Goal: Communication & Community: Answer question/provide support

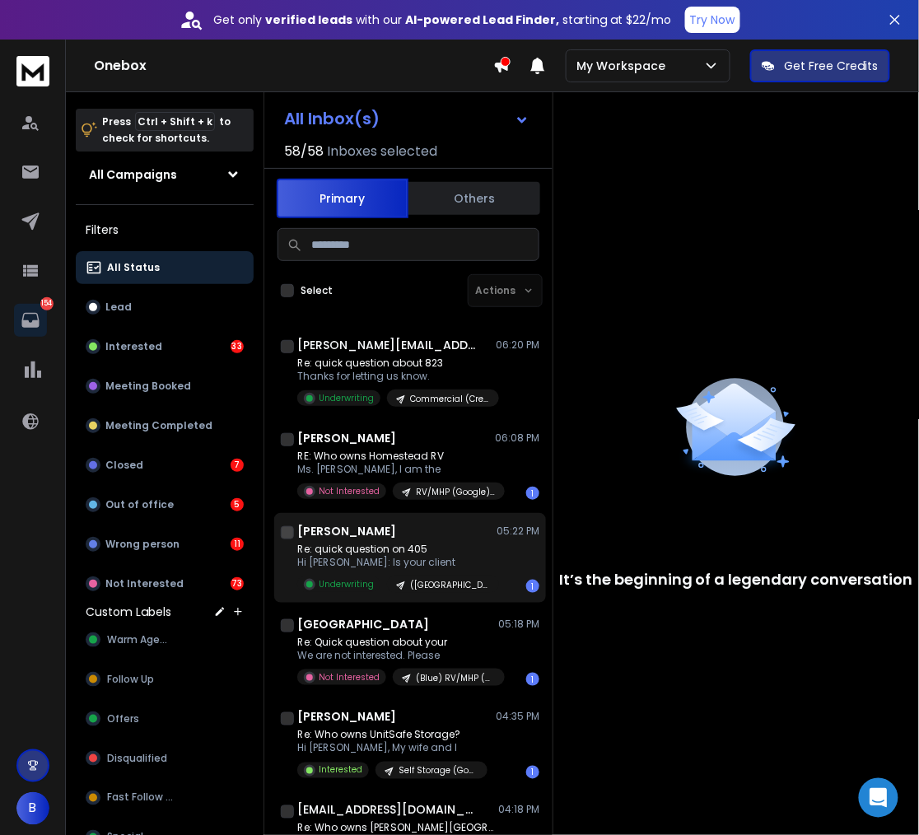
click at [455, 550] on p "Re: quick question on 405" at bounding box center [396, 549] width 198 height 13
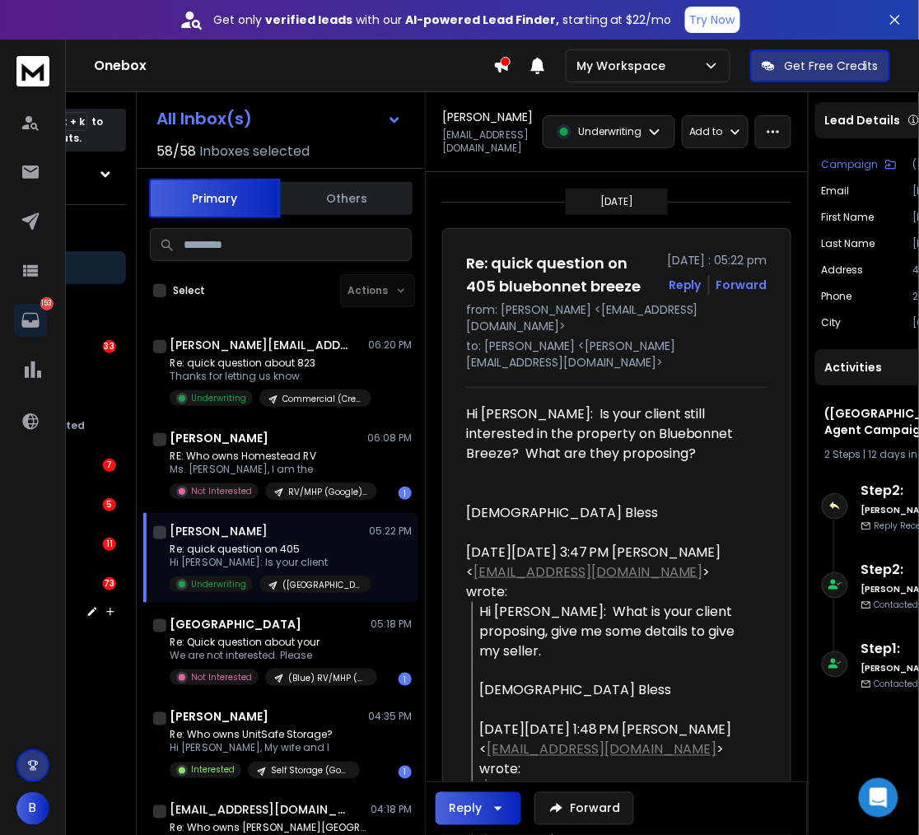
scroll to position [0, 133]
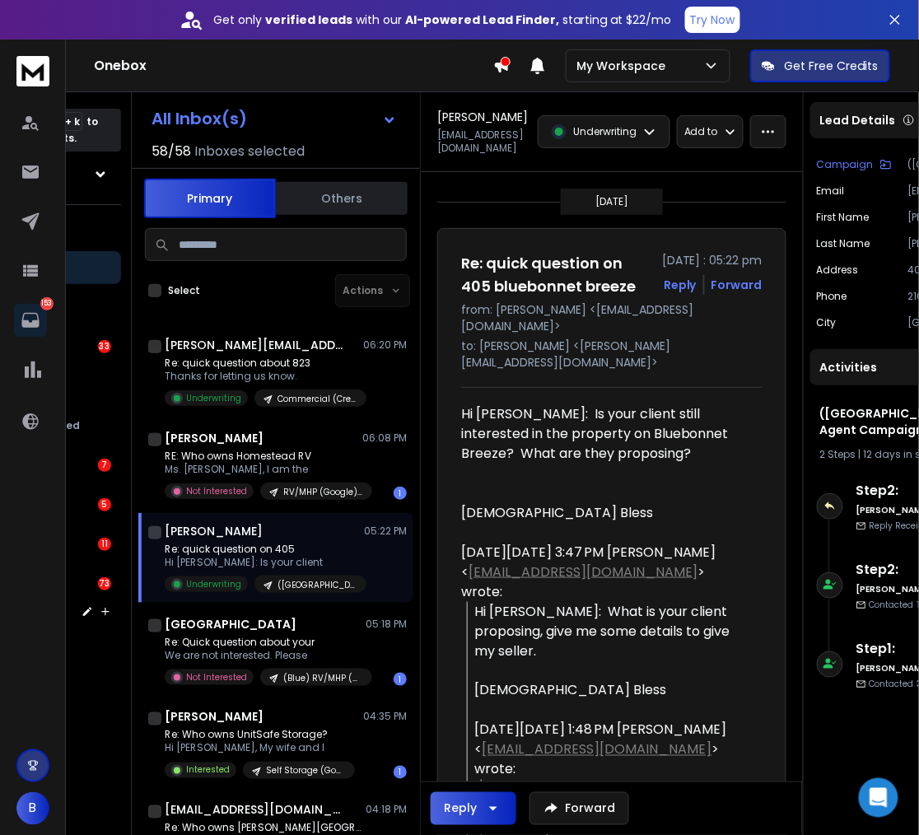
drag, startPoint x: 707, startPoint y: 488, endPoint x: 698, endPoint y: 481, distance: 11.7
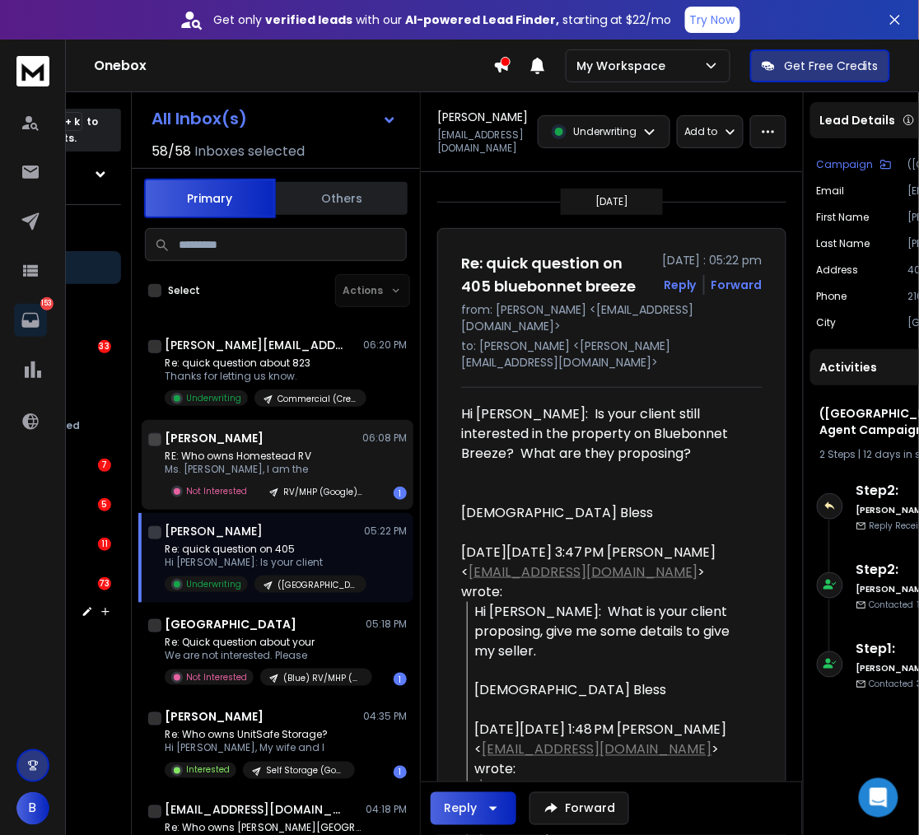
click at [301, 458] on p "RE: Who owns Homestead RV" at bounding box center [264, 456] width 198 height 13
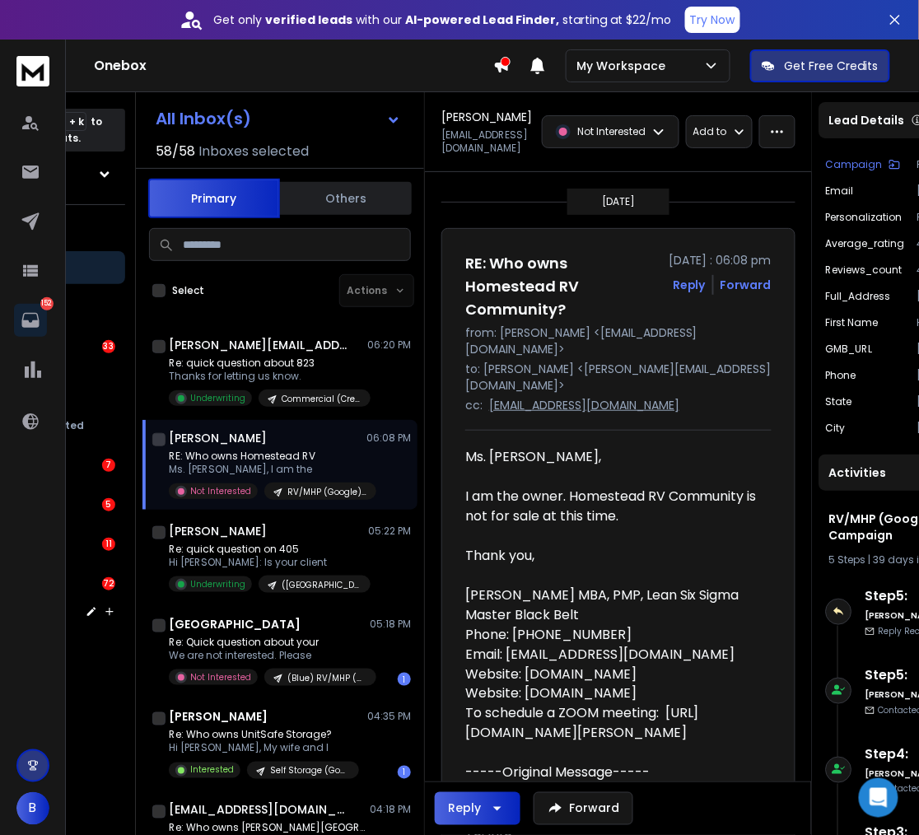
drag, startPoint x: 674, startPoint y: 448, endPoint x: 712, endPoint y: 432, distance: 42.1
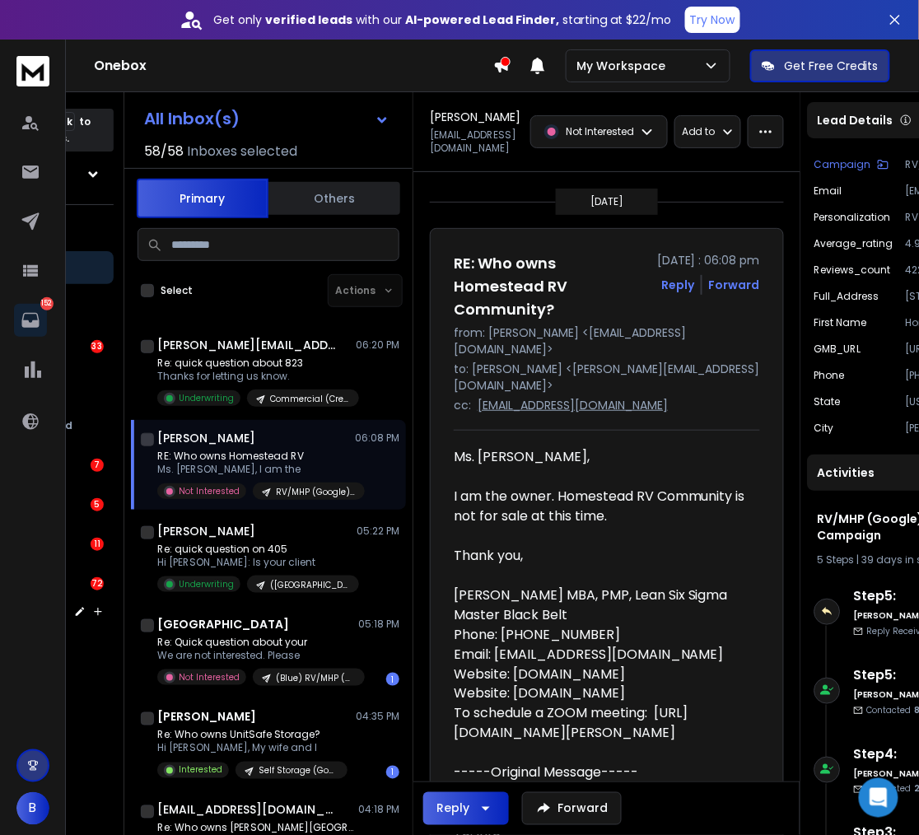
click at [599, 125] on p "Not Interested" at bounding box center [600, 131] width 68 height 13
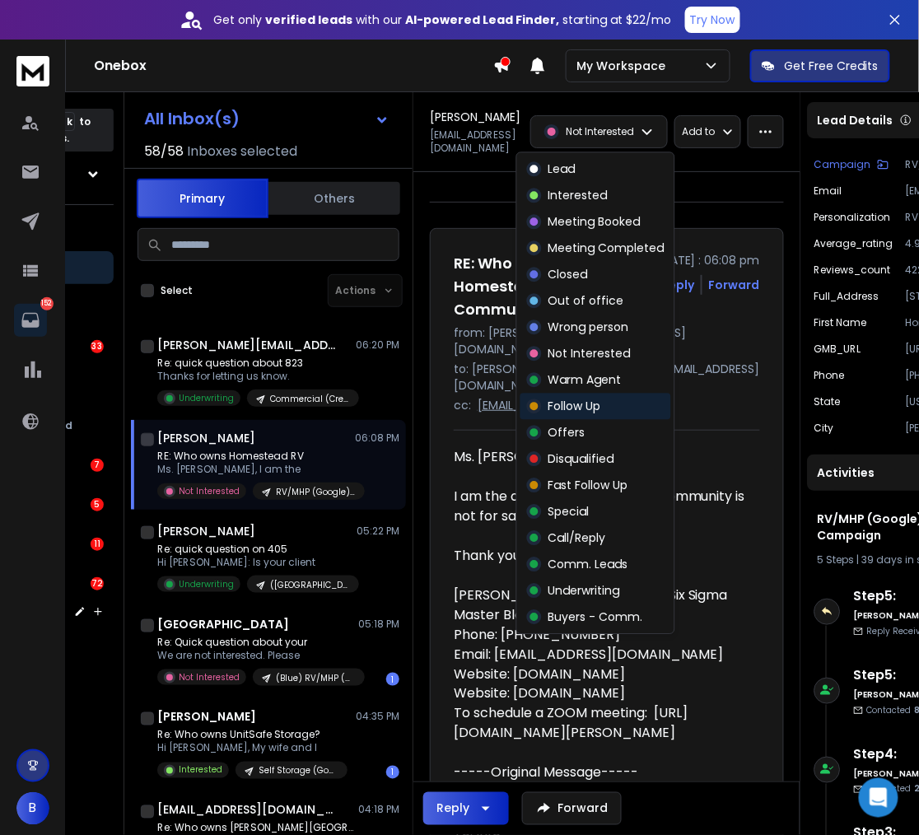
click at [629, 404] on div "Follow Up" at bounding box center [595, 406] width 151 height 26
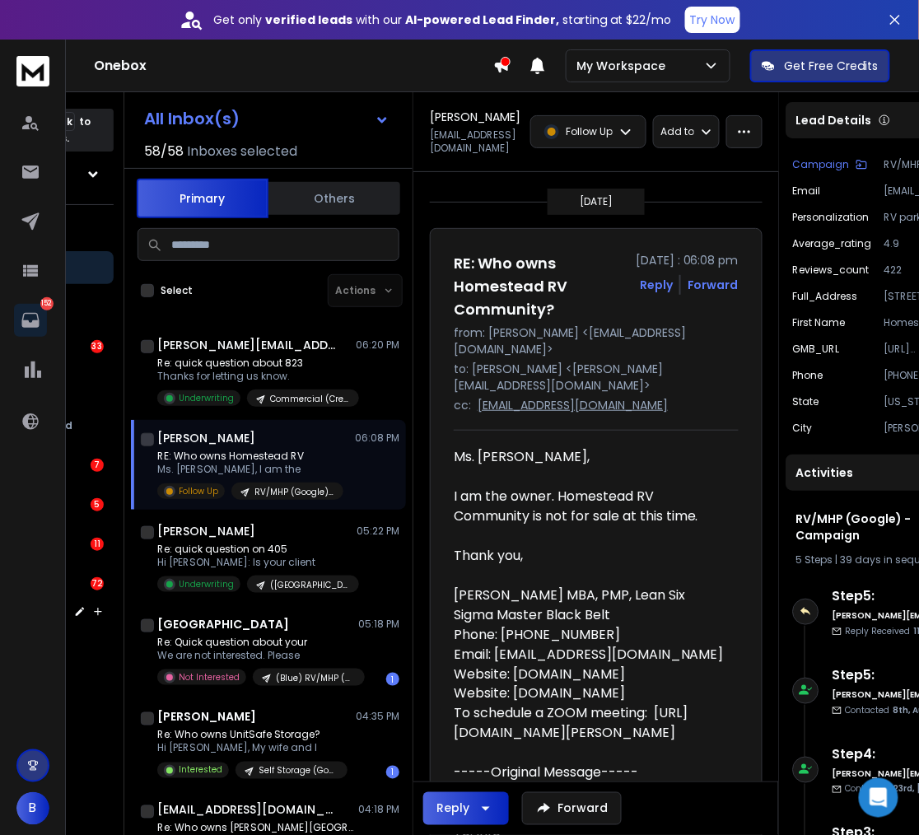
click at [595, 384] on p "to: Emma Wilson <emma@havensafeoffers.com>" at bounding box center [596, 377] width 285 height 33
